Goal: Task Accomplishment & Management: Manage account settings

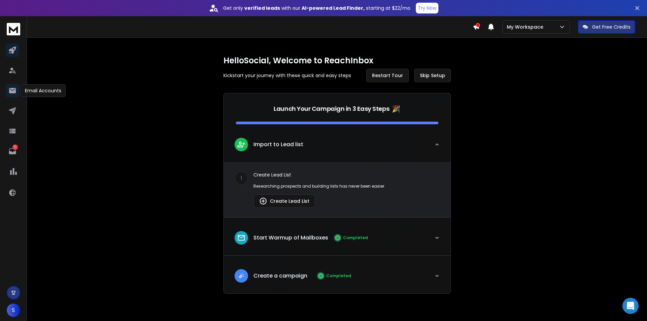
click at [11, 89] on icon at bounding box center [12, 90] width 7 height 5
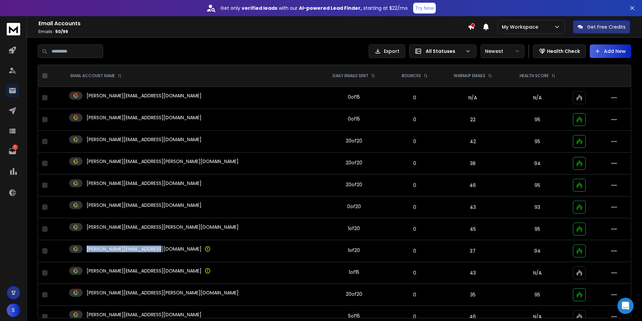
copy p "[PERSON_NAME][EMAIL_ADDRESS][DOMAIN_NAME]"
drag, startPoint x: 86, startPoint y: 247, endPoint x: 153, endPoint y: 250, distance: 66.8
click at [153, 250] on div "[PERSON_NAME][EMAIL_ADDRESS][DOMAIN_NAME]" at bounding box center [191, 249] width 245 height 8
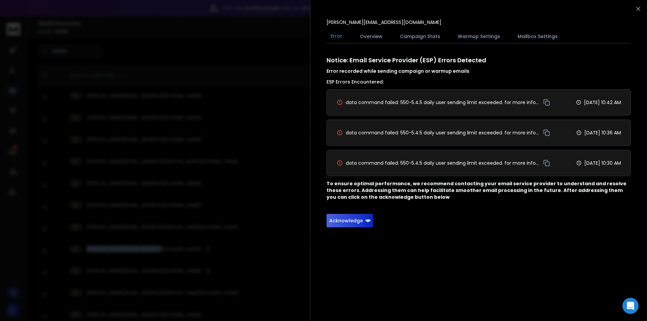
click at [371, 34] on button "Overview" at bounding box center [371, 36] width 31 height 15
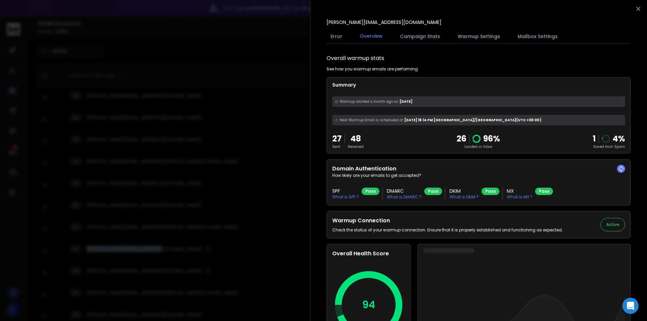
click at [423, 31] on button "Campaign Stats" at bounding box center [420, 36] width 48 height 15
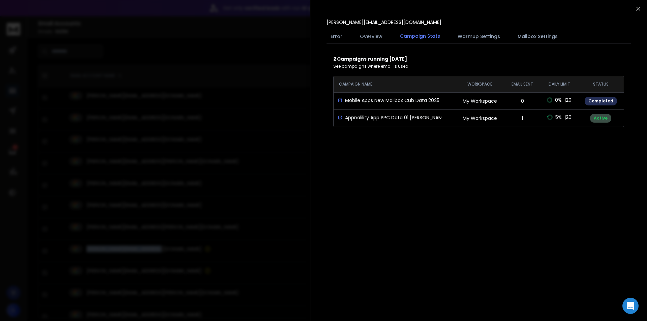
click at [461, 34] on button "Warmup Settings" at bounding box center [479, 36] width 51 height 15
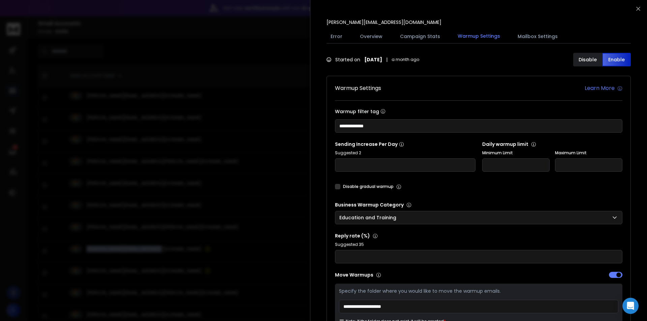
click at [550, 32] on button "Mailbox Settings" at bounding box center [538, 36] width 48 height 15
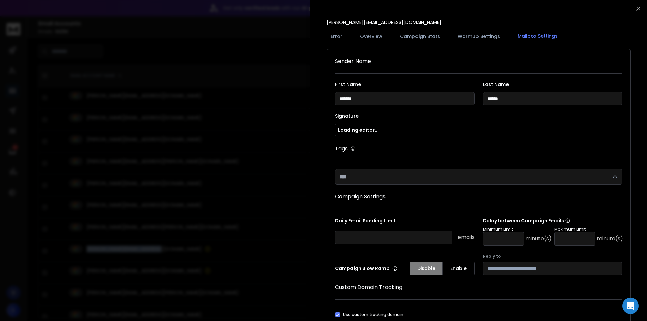
click at [337, 34] on button "Error" at bounding box center [337, 36] width 20 height 15
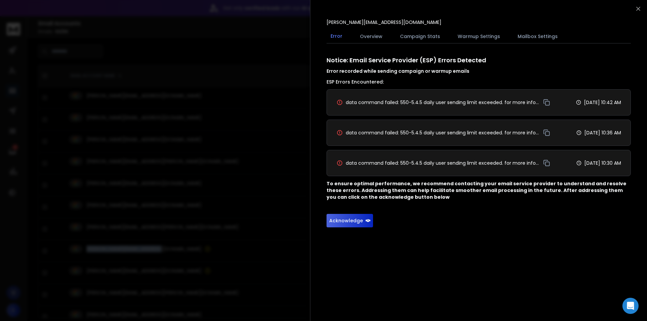
click at [338, 223] on button "Acknowledge" at bounding box center [350, 220] width 47 height 13
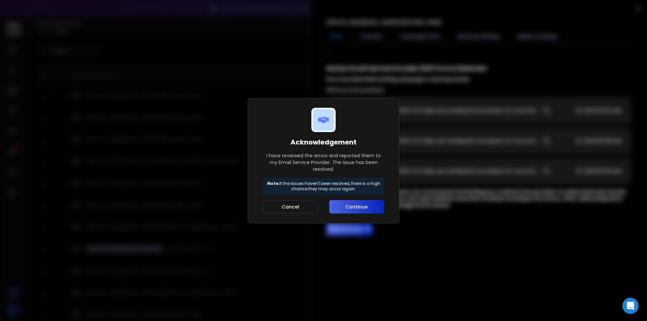
click at [347, 204] on button "Continue" at bounding box center [356, 206] width 55 height 13
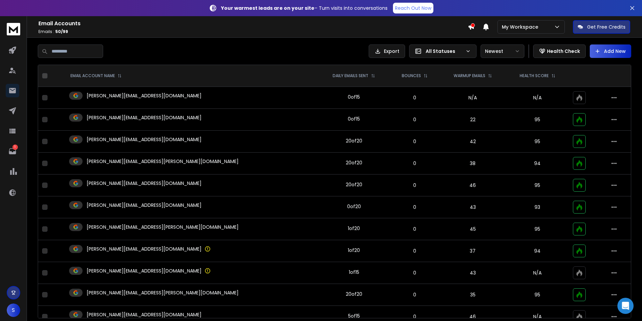
click at [189, 251] on div "[PERSON_NAME][EMAIL_ADDRESS][DOMAIN_NAME]" at bounding box center [191, 249] width 245 height 8
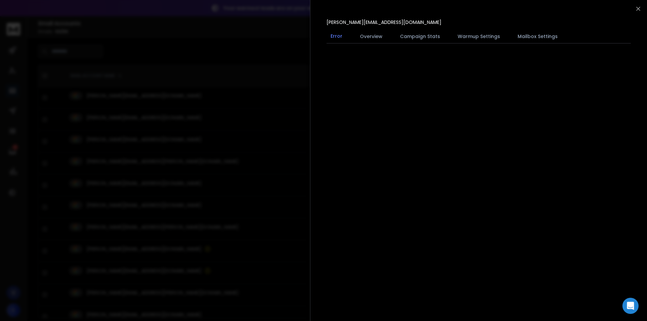
click at [336, 34] on button "Error" at bounding box center [337, 37] width 20 height 16
click at [374, 33] on button "Overview" at bounding box center [371, 36] width 31 height 15
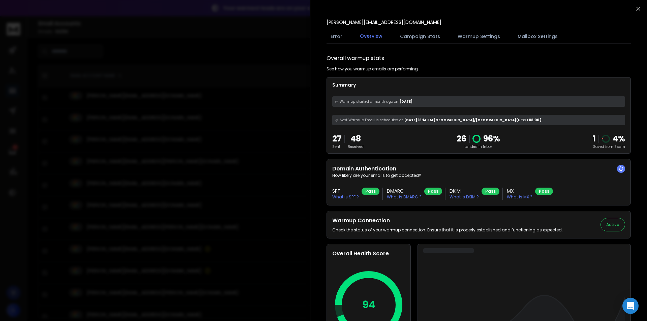
click at [332, 36] on button "Error" at bounding box center [337, 36] width 20 height 15
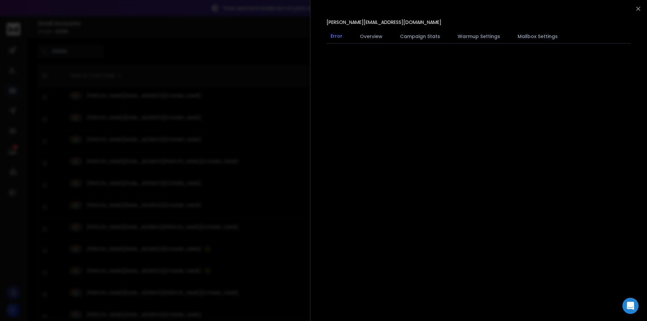
click at [325, 42] on div "[PERSON_NAME][EMAIL_ADDRESS][DOMAIN_NAME] Error Overview Campaign Stats Warmup …" at bounding box center [479, 37] width 321 height 58
click at [635, 9] on icon "button" at bounding box center [638, 8] width 7 height 7
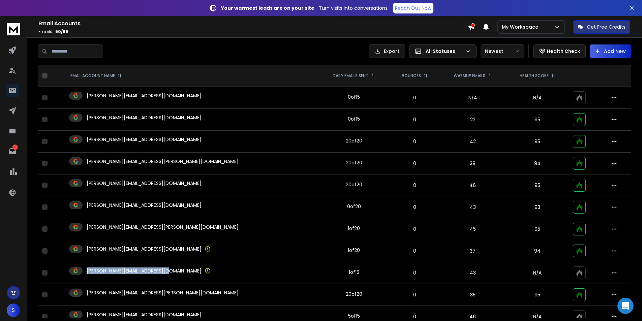
copy p "[PERSON_NAME][EMAIL_ADDRESS][DOMAIN_NAME]"
drag, startPoint x: 86, startPoint y: 273, endPoint x: 161, endPoint y: 275, distance: 74.6
click at [161, 275] on td "[PERSON_NAME][EMAIL_ADDRESS][DOMAIN_NAME]" at bounding box center [191, 273] width 253 height 22
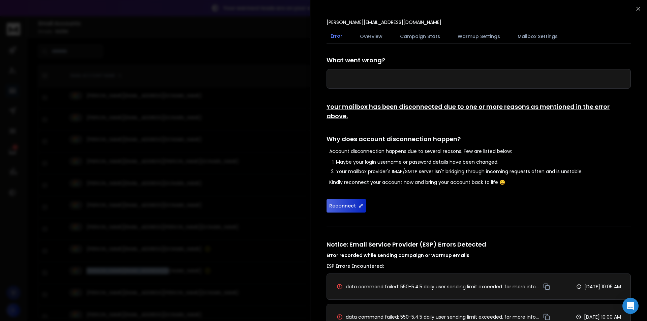
click at [343, 199] on button "Reconnect" at bounding box center [346, 205] width 39 height 13
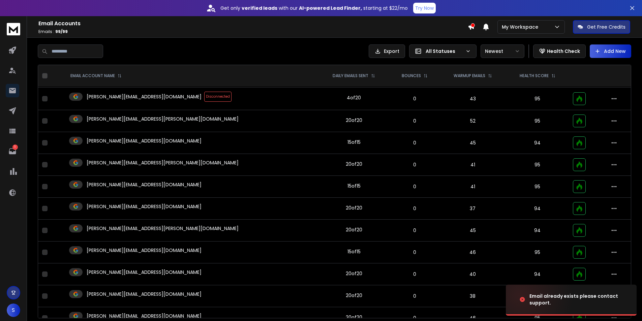
scroll to position [140, 0]
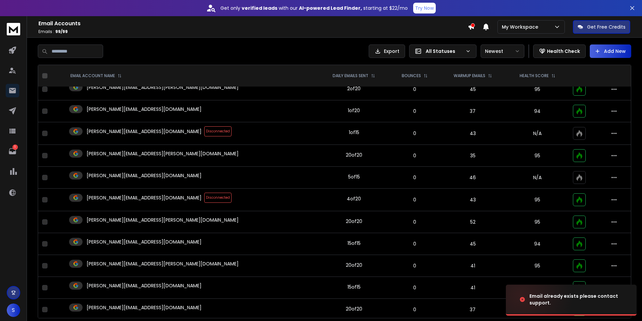
click at [204, 135] on span "Disconnected" at bounding box center [217, 131] width 27 height 10
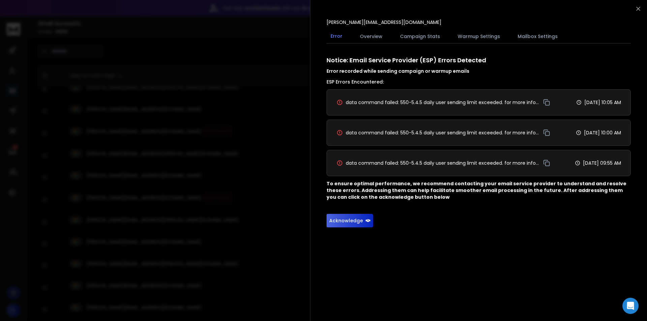
click at [375, 33] on button "Overview" at bounding box center [371, 36] width 31 height 15
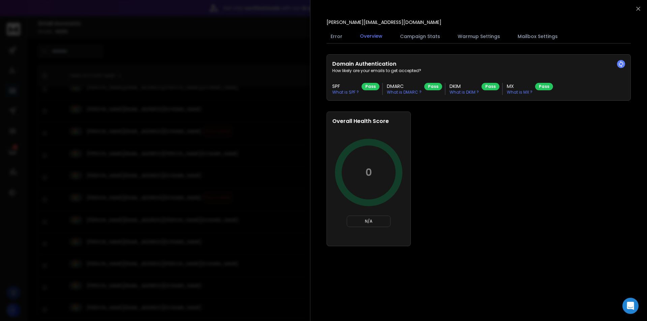
click at [333, 33] on button "Error" at bounding box center [337, 36] width 20 height 15
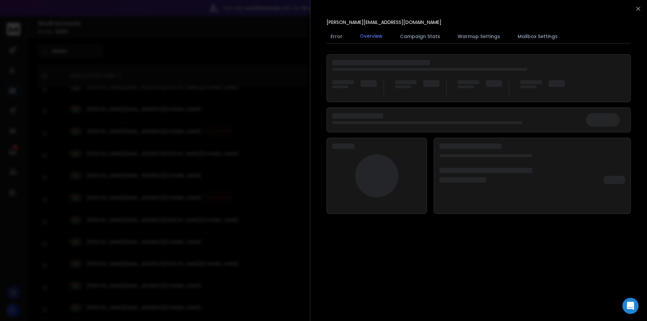
click at [288, 105] on div at bounding box center [323, 160] width 647 height 321
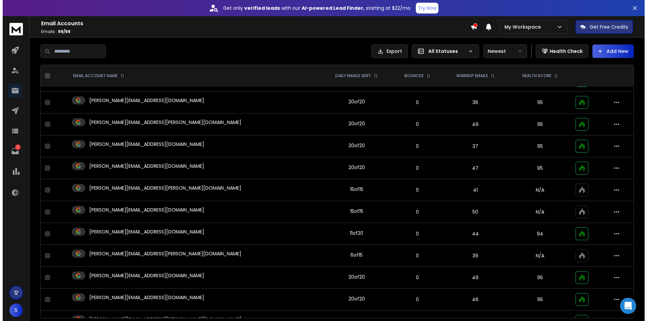
scroll to position [713, 0]
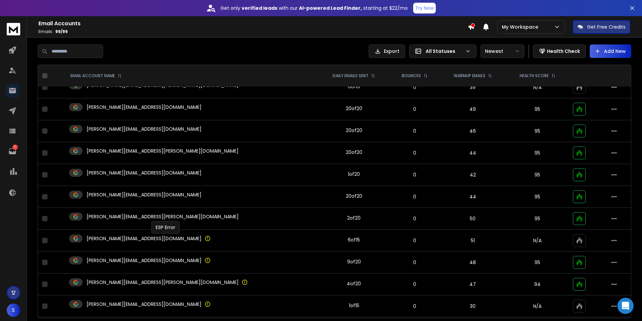
click at [204, 239] on icon at bounding box center [207, 238] width 7 height 7
